Goal: Find specific page/section: Find specific page/section

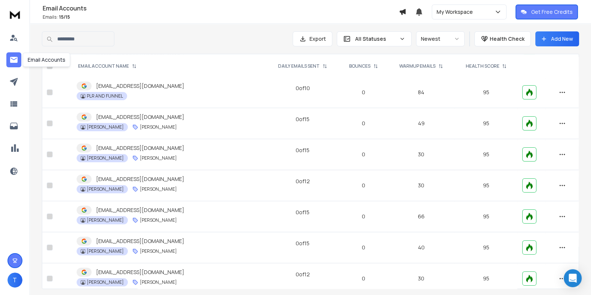
scroll to position [117, 0]
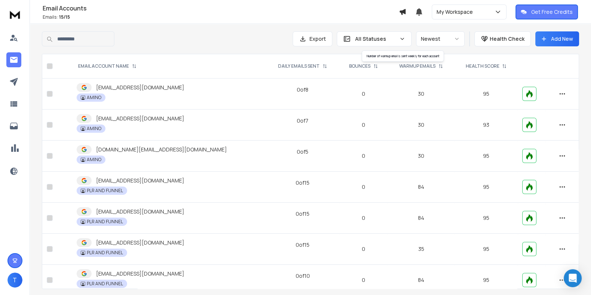
click at [413, 63] on p "WARMUP EMAILS" at bounding box center [417, 66] width 36 height 6
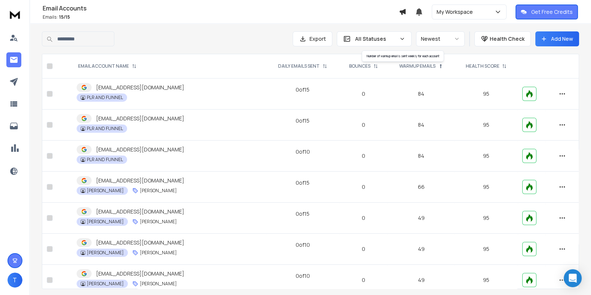
click at [413, 67] on p "WARMUP EMAILS" at bounding box center [417, 66] width 36 height 6
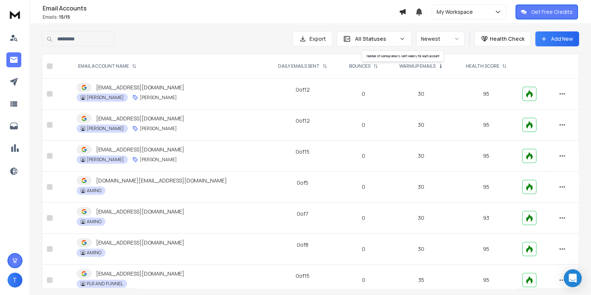
click at [405, 62] on th "WARMUP EMAILS" at bounding box center [420, 66] width 67 height 24
click at [409, 66] on p "WARMUP EMAILS" at bounding box center [417, 66] width 36 height 6
